Goal: Find contact information: Find contact information

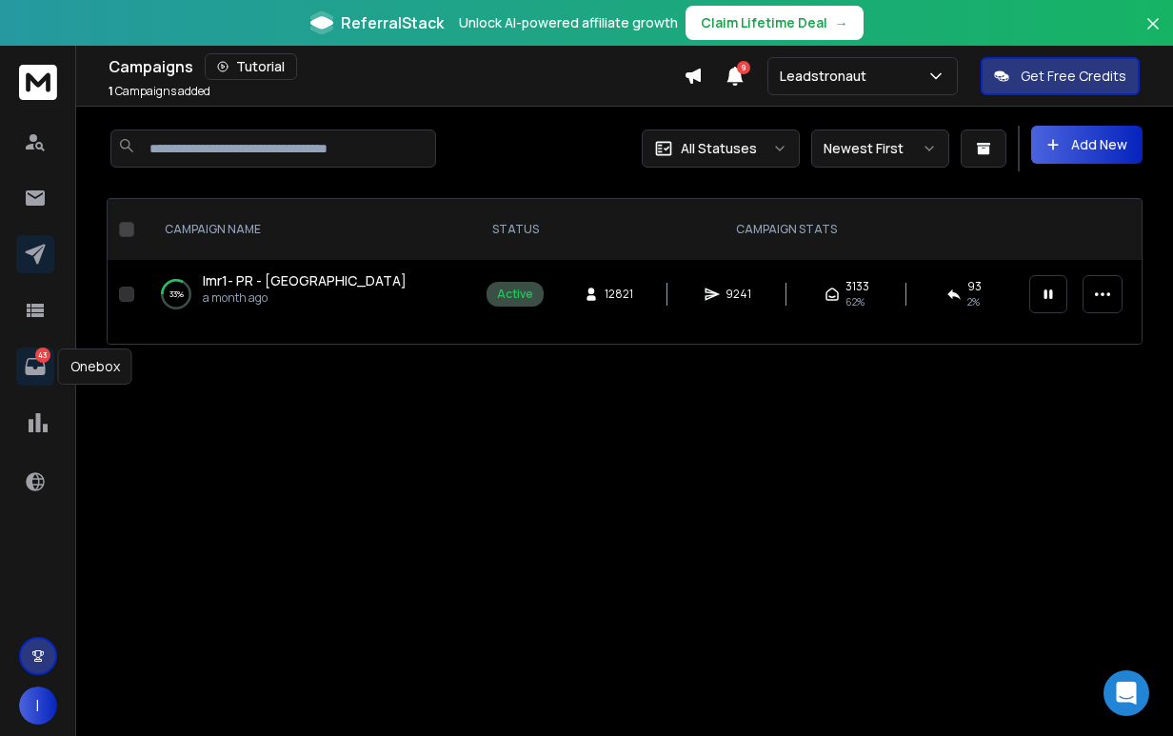
click at [44, 373] on icon at bounding box center [35, 366] width 20 height 17
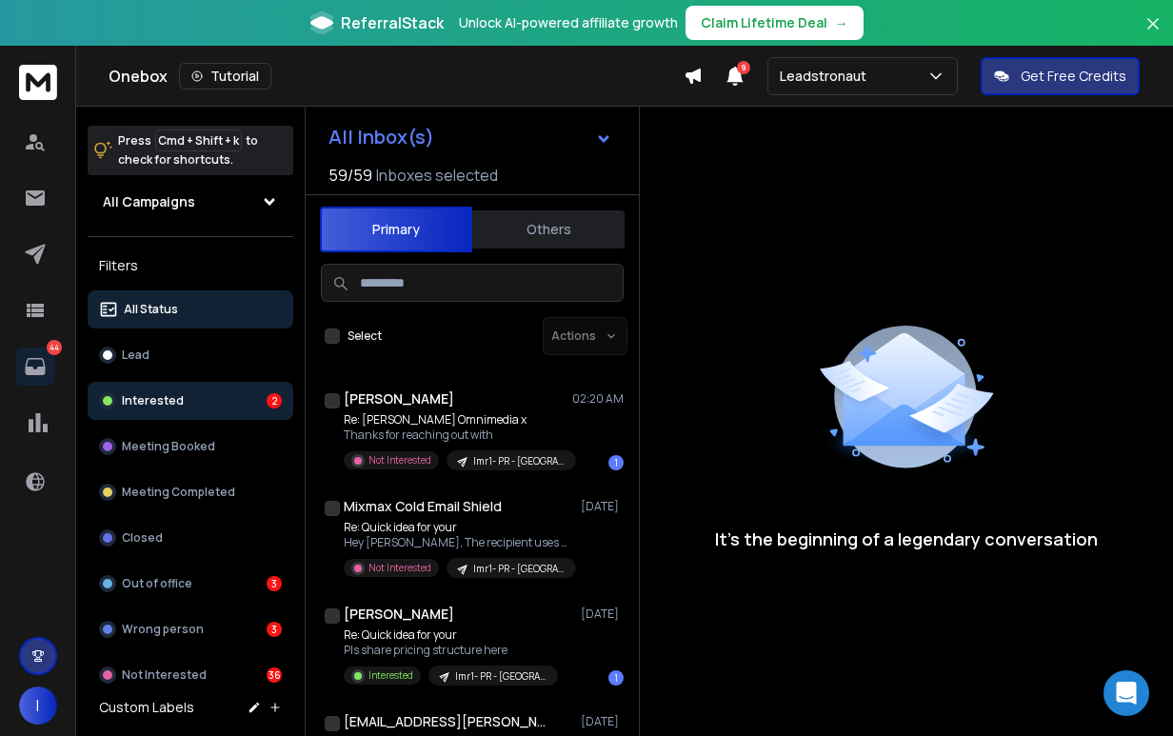
click at [159, 408] on div "Interested" at bounding box center [141, 400] width 85 height 17
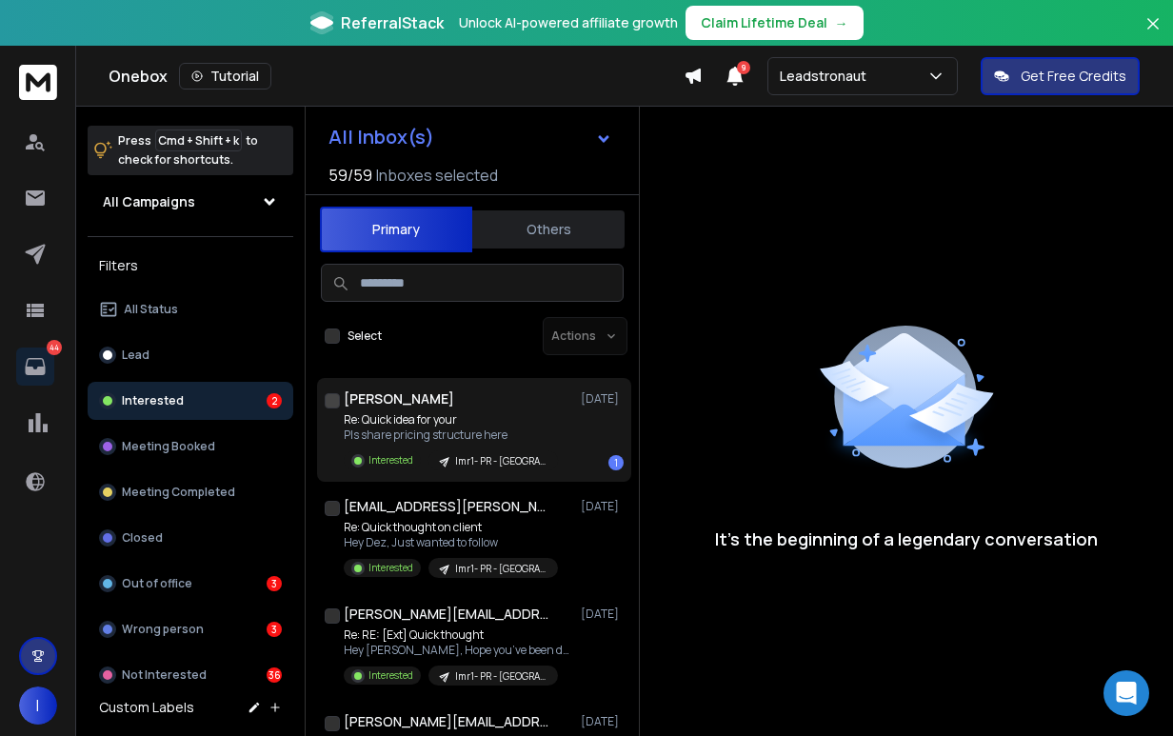
click at [509, 425] on p "Re: Quick idea for your" at bounding box center [451, 419] width 214 height 15
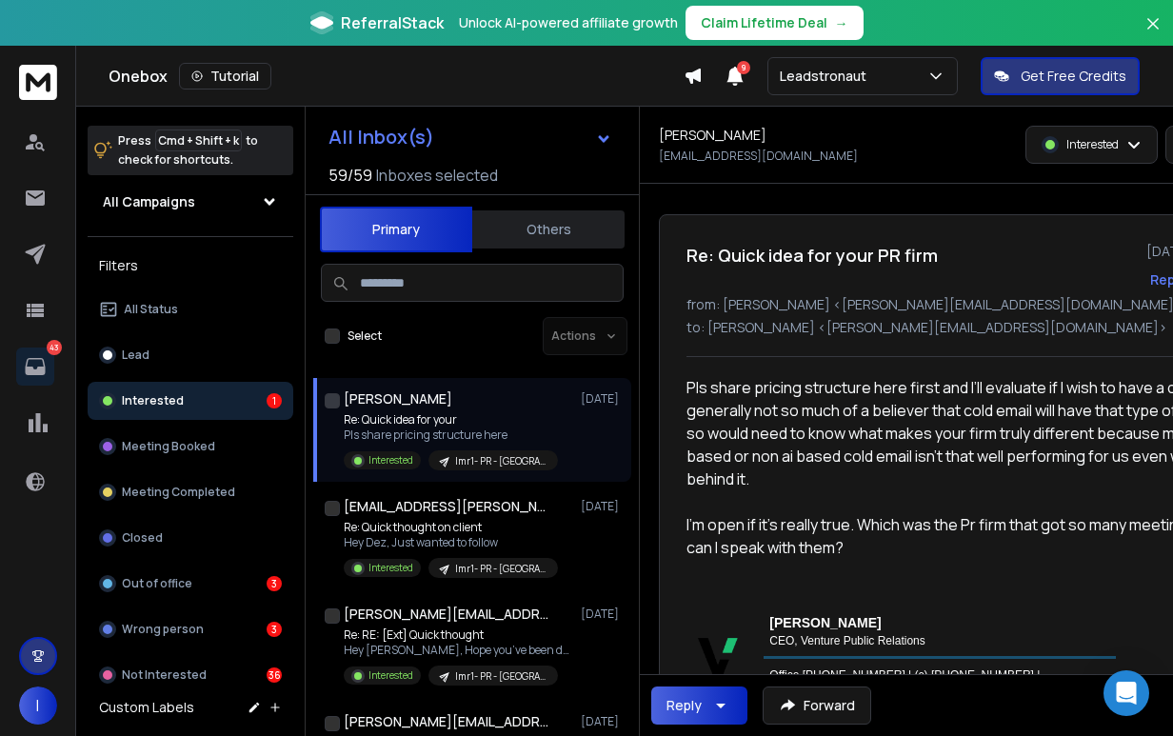
scroll to position [57, 0]
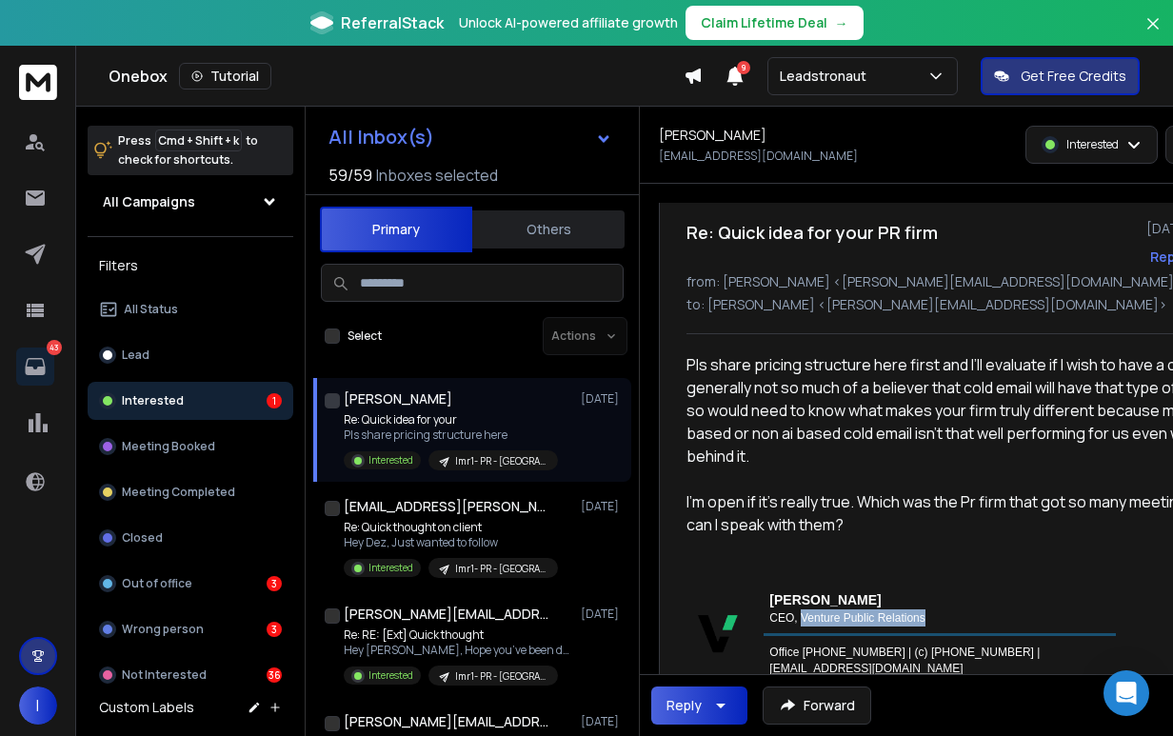
drag, startPoint x: 936, startPoint y: 622, endPoint x: 800, endPoint y: 621, distance: 135.2
click at [799, 621] on p "CEO, Venture Public Relations" at bounding box center [939, 617] width 340 height 17
copy span "Venture Public Relations"
click at [751, 446] on div "Pls share pricing structure here first and I’ll evaluate if I wish to have a ca…" at bounding box center [964, 410] width 556 height 114
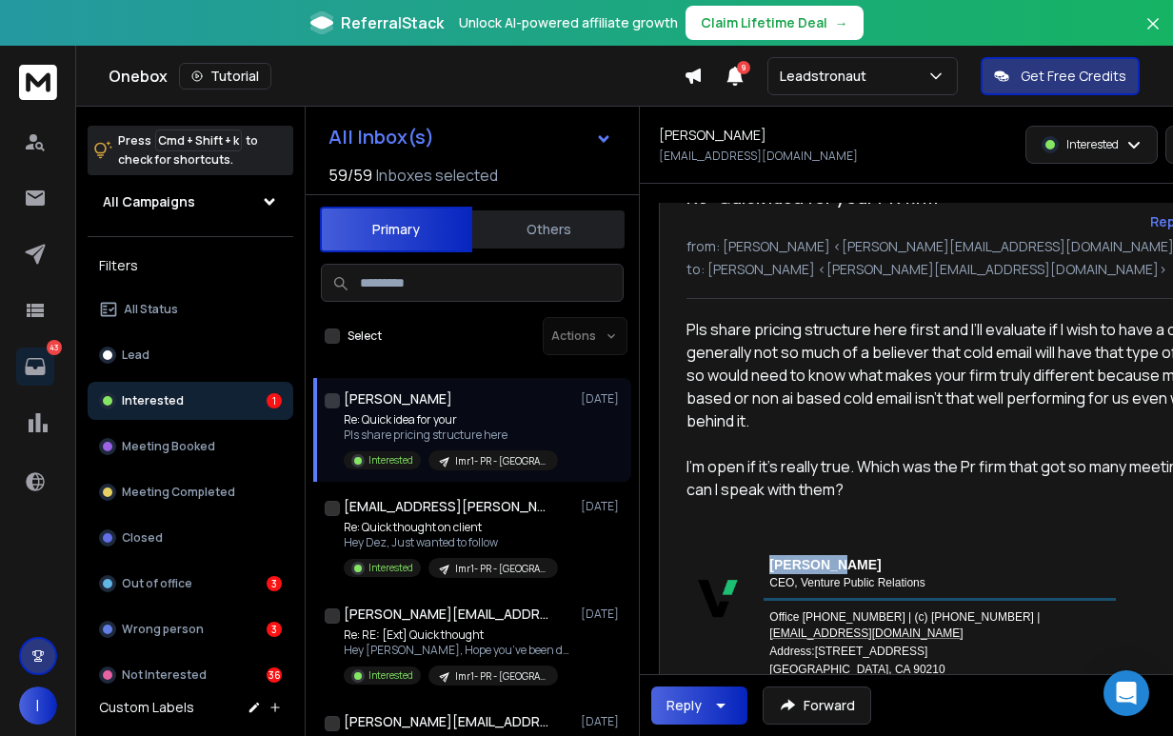
drag, startPoint x: 848, startPoint y: 566, endPoint x: 766, endPoint y: 563, distance: 81.9
click at [766, 563] on td "[PERSON_NAME] CEO, Venture Public Relations" at bounding box center [939, 573] width 352 height 51
drag, startPoint x: 928, startPoint y: 589, endPoint x: 761, endPoint y: 570, distance: 167.6
click at [760, 570] on td "[PERSON_NAME] CEO, Venture Public Relations Office [PHONE_NUMBER] | (c) [PHONE_…" at bounding box center [958, 625] width 402 height 204
copy table "[PERSON_NAME] CEO, Venture Public Relations"
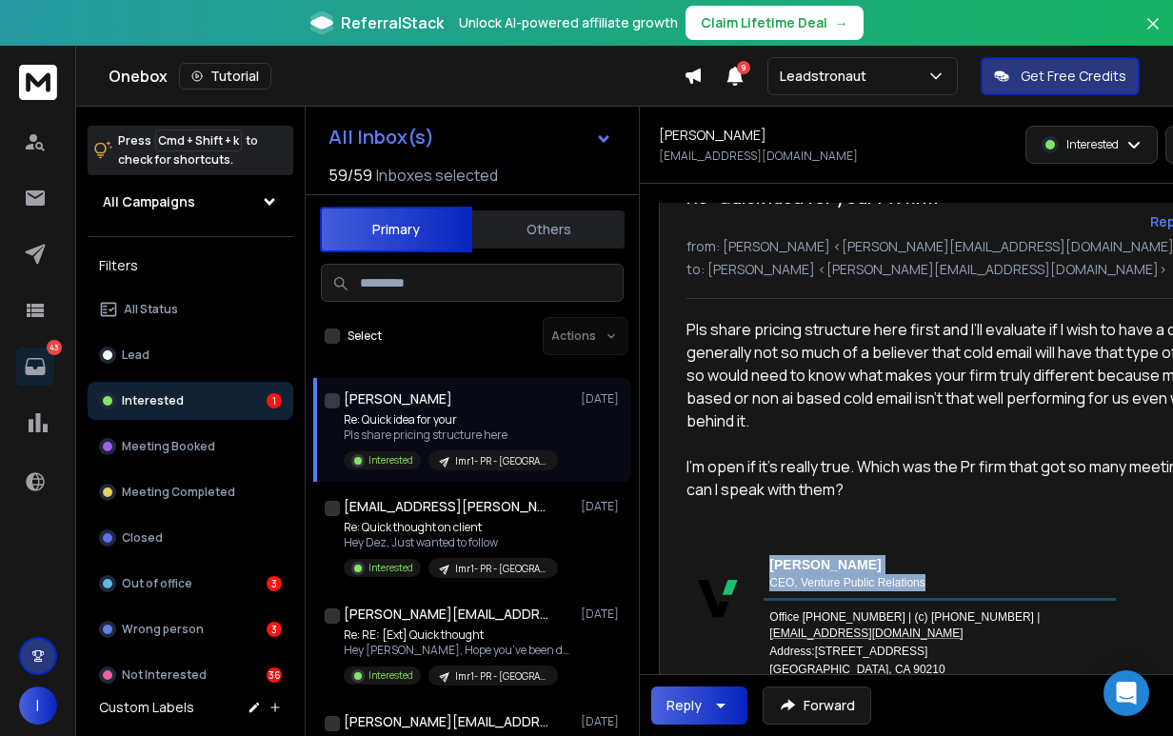
click at [860, 373] on div "Pls share pricing structure here first and I’ll evaluate if I wish to have a ca…" at bounding box center [964, 375] width 556 height 114
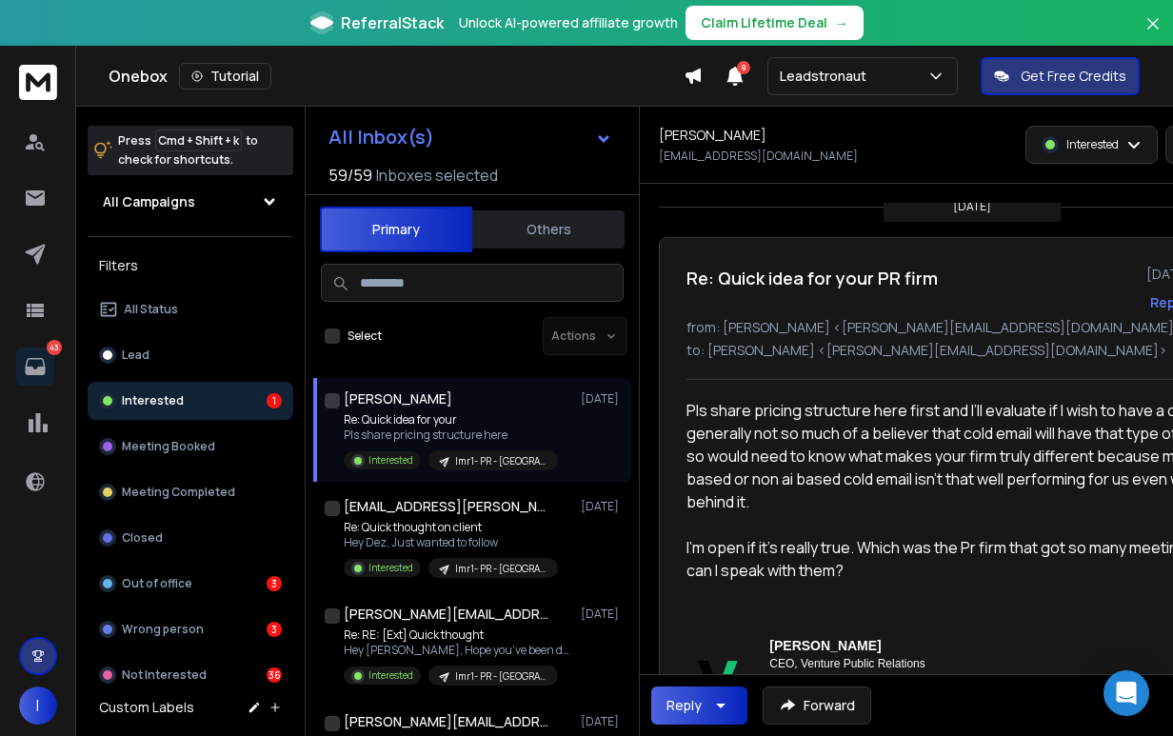
scroll to position [0, 0]
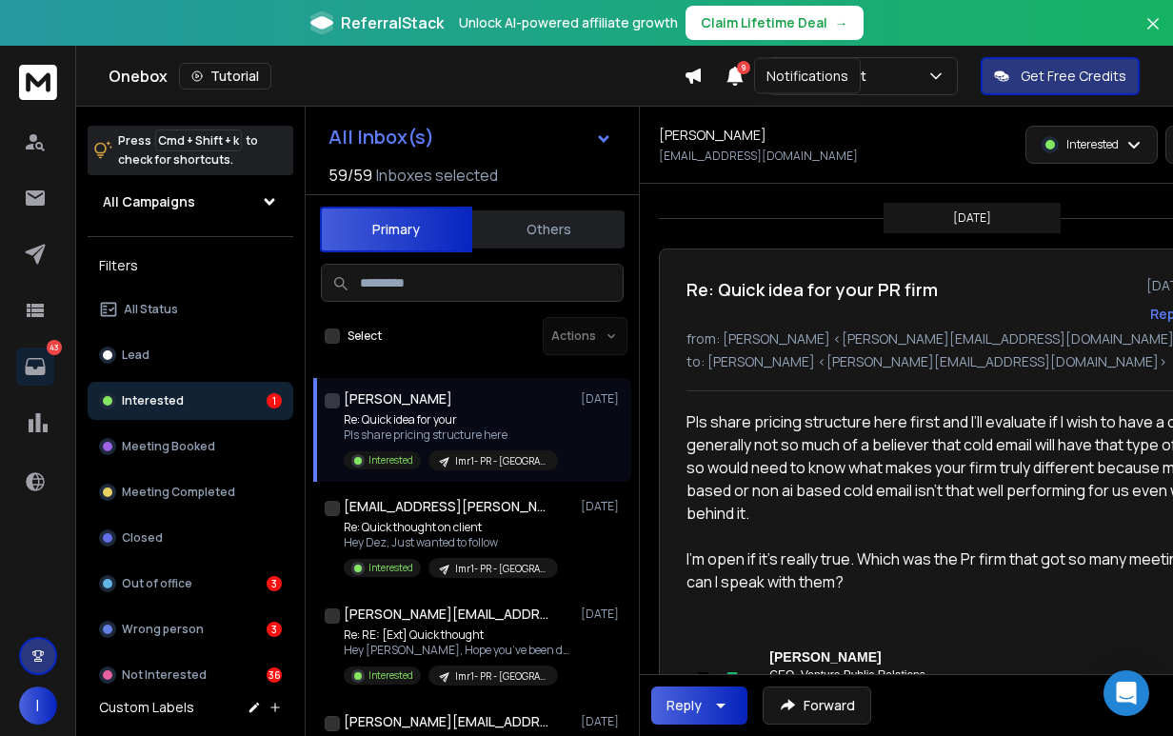
click at [738, 76] on icon at bounding box center [734, 75] width 17 height 19
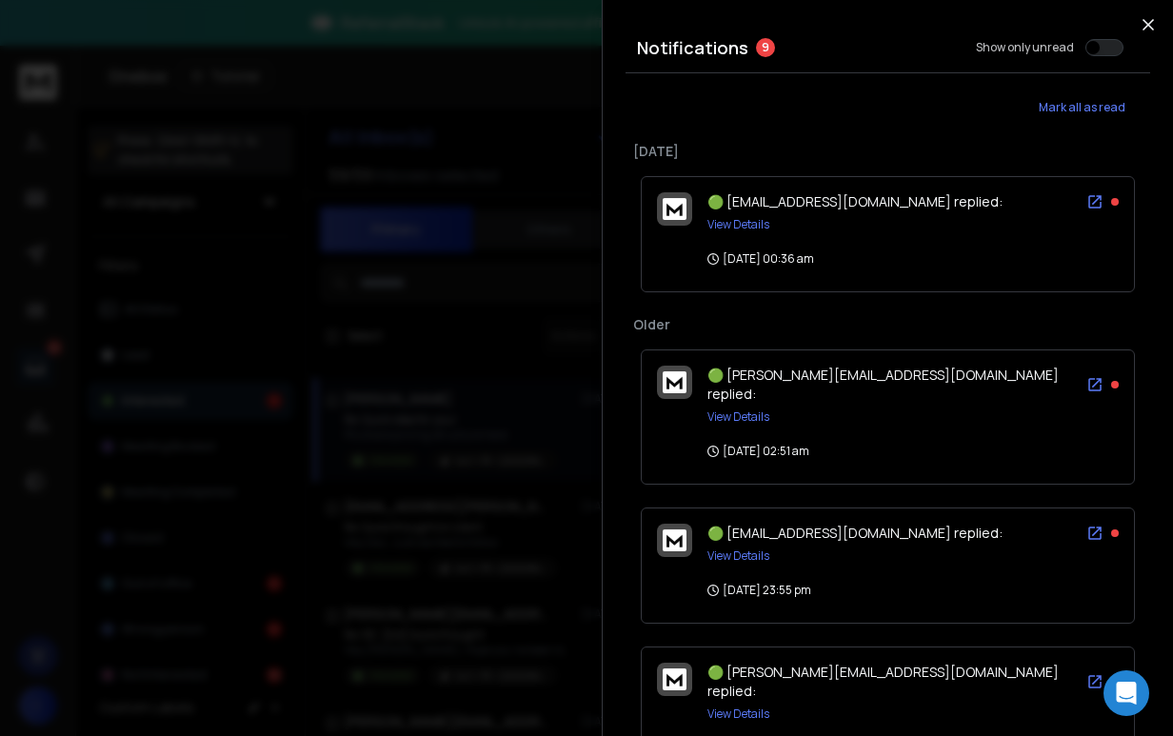
click at [1138, 24] on icon "button" at bounding box center [1147, 24] width 19 height 19
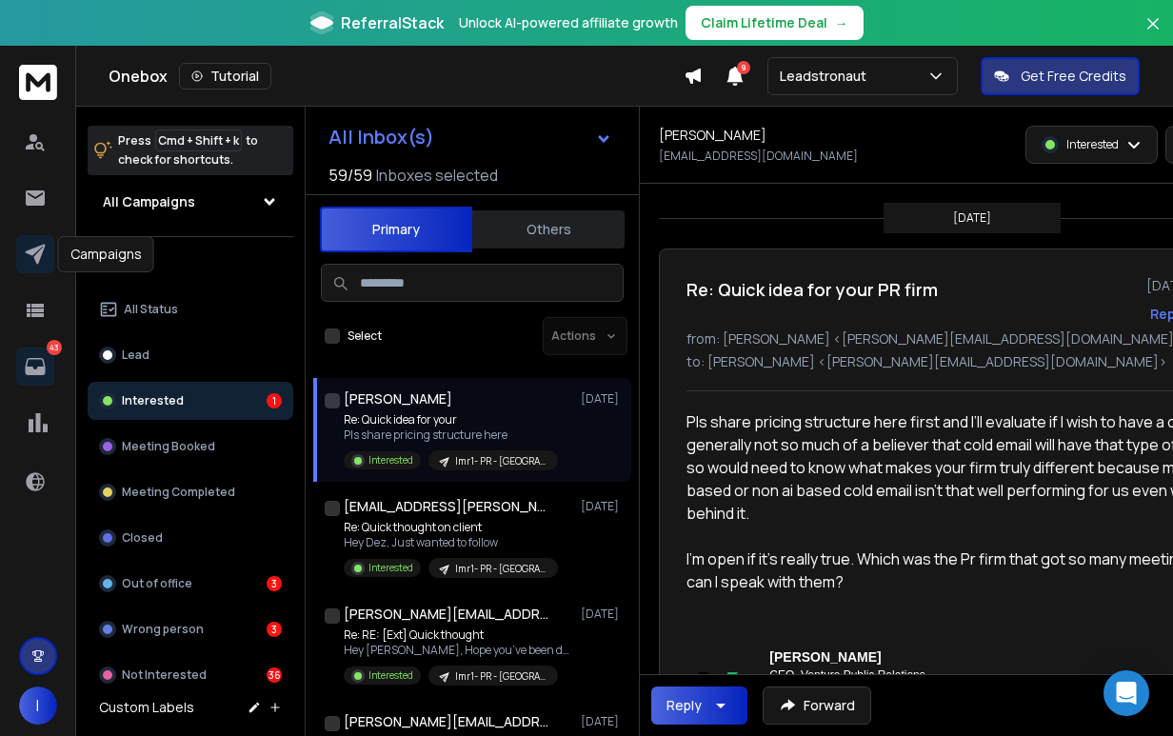
click at [37, 263] on icon at bounding box center [35, 255] width 20 height 20
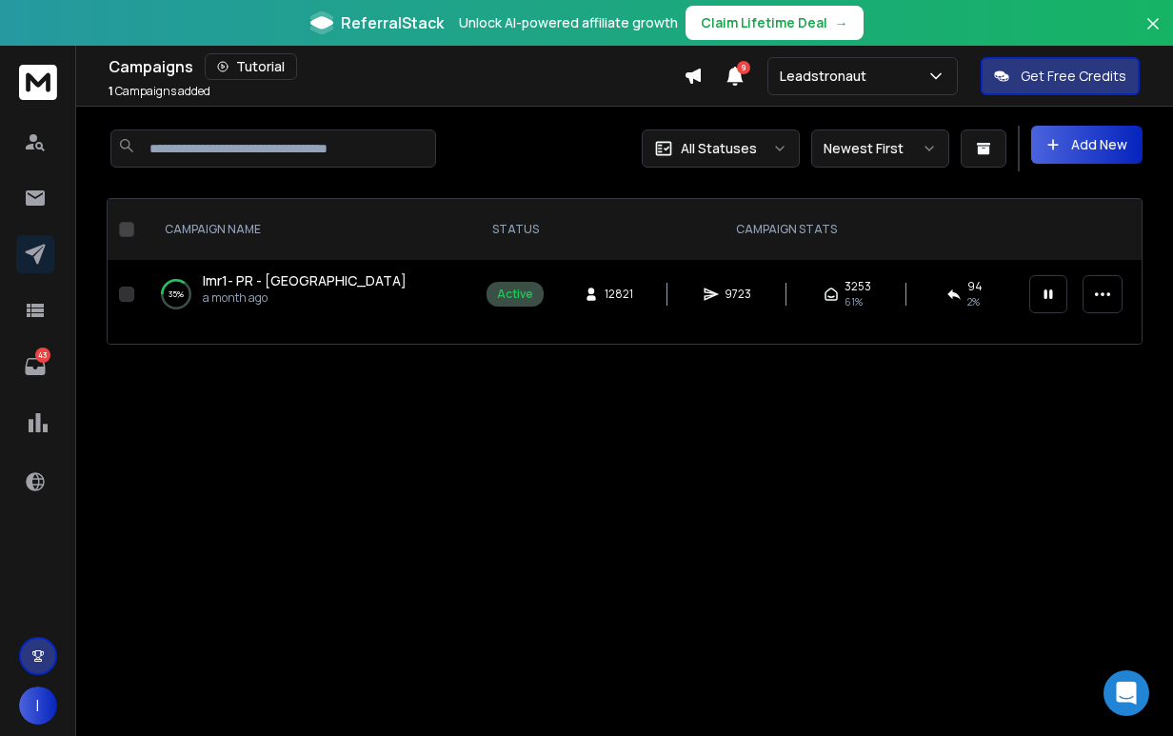
click at [1156, 20] on icon "Close banner" at bounding box center [1152, 23] width 11 height 11
